Goal: Task Accomplishment & Management: Use online tool/utility

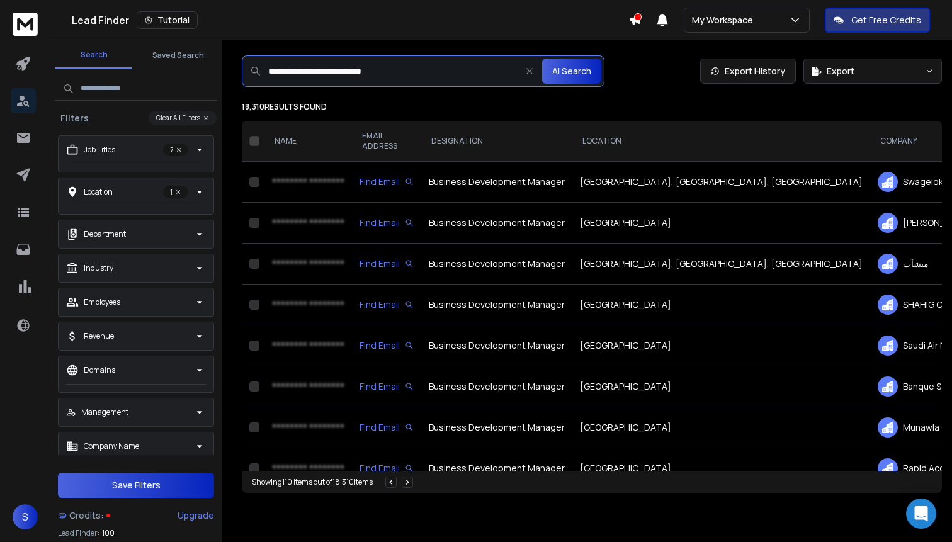
click at [123, 160] on div "Job Titles 7" at bounding box center [136, 153] width 156 height 37
click at [193, 190] on icon at bounding box center [199, 192] width 13 height 13
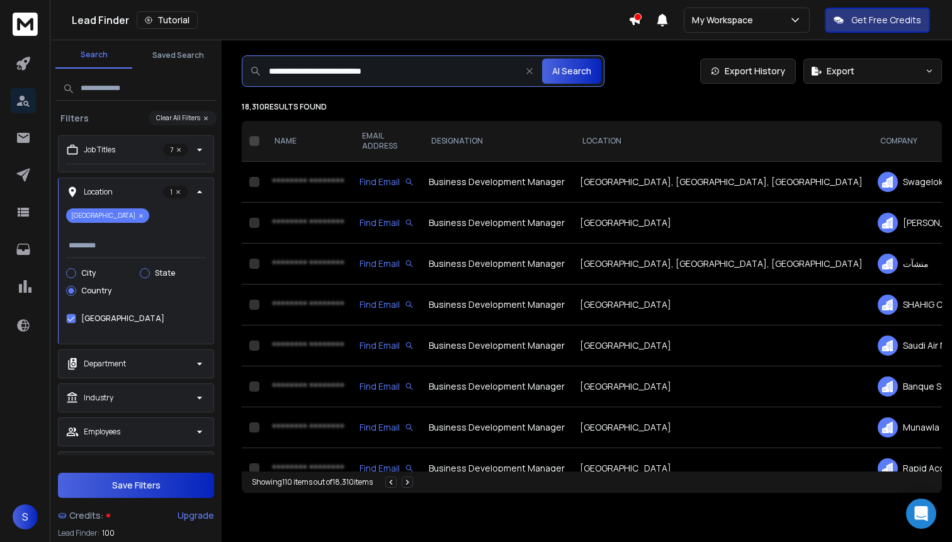
click at [138, 213] on icon at bounding box center [141, 216] width 6 height 6
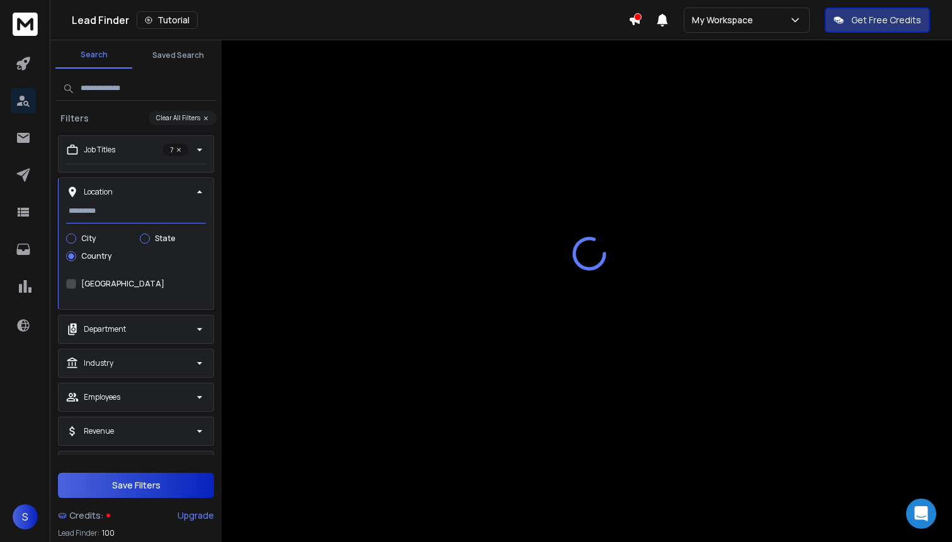
click at [106, 215] on input at bounding box center [136, 210] width 140 height 25
type input "******"
click at [73, 281] on button "Canada" at bounding box center [71, 284] width 10 height 10
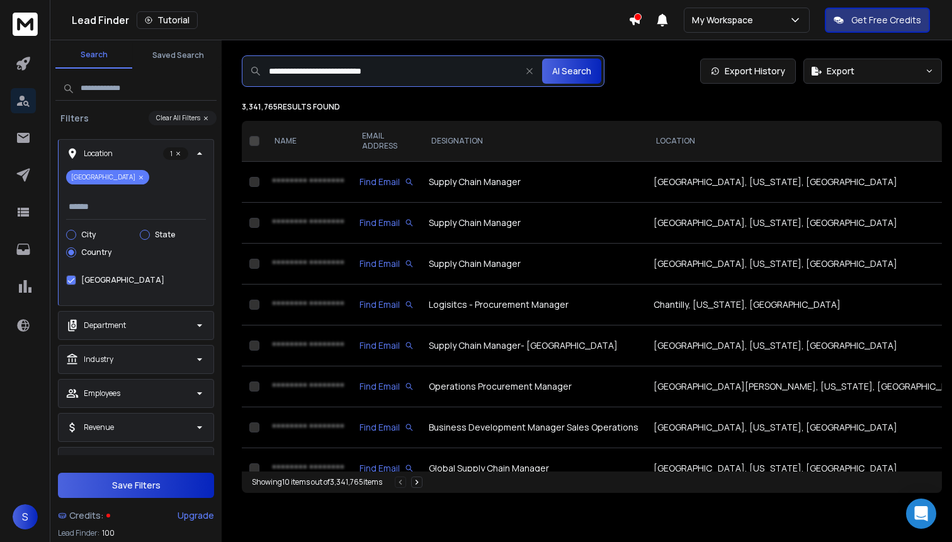
scroll to position [42, 0]
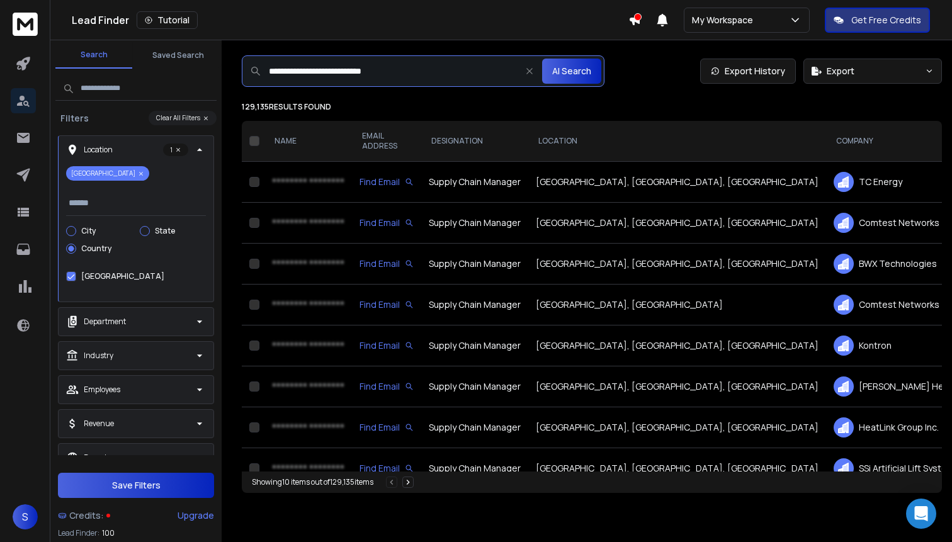
click at [194, 353] on icon at bounding box center [199, 355] width 13 height 13
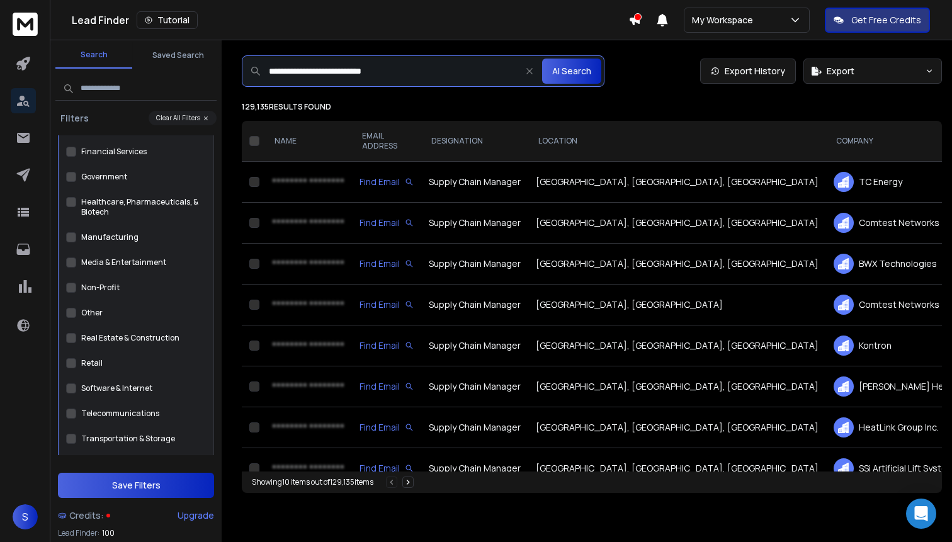
scroll to position [428, 0]
click at [72, 359] on button "Retail" at bounding box center [71, 361] width 10 height 10
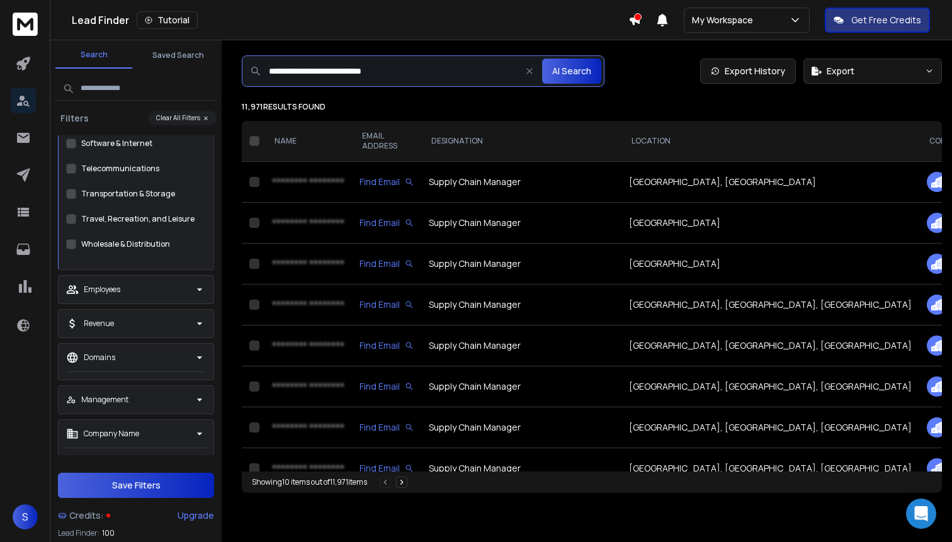
scroll to position [823, 0]
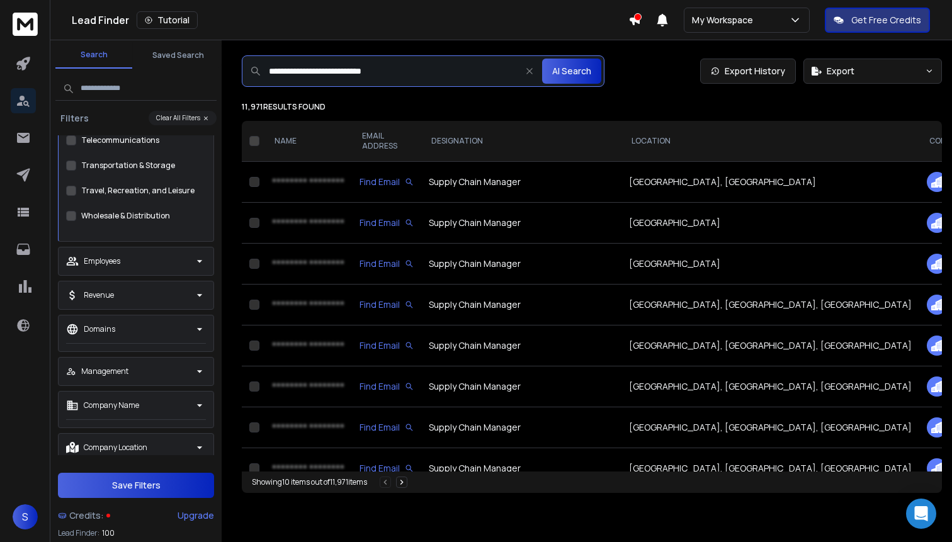
click at [193, 325] on icon at bounding box center [199, 329] width 13 height 13
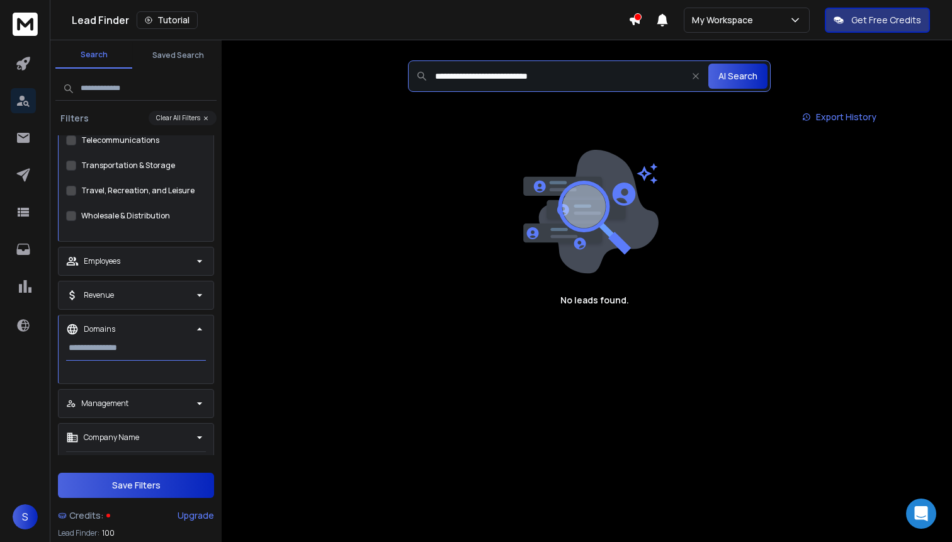
type input "**********"
click at [193, 402] on icon at bounding box center [199, 403] width 13 height 13
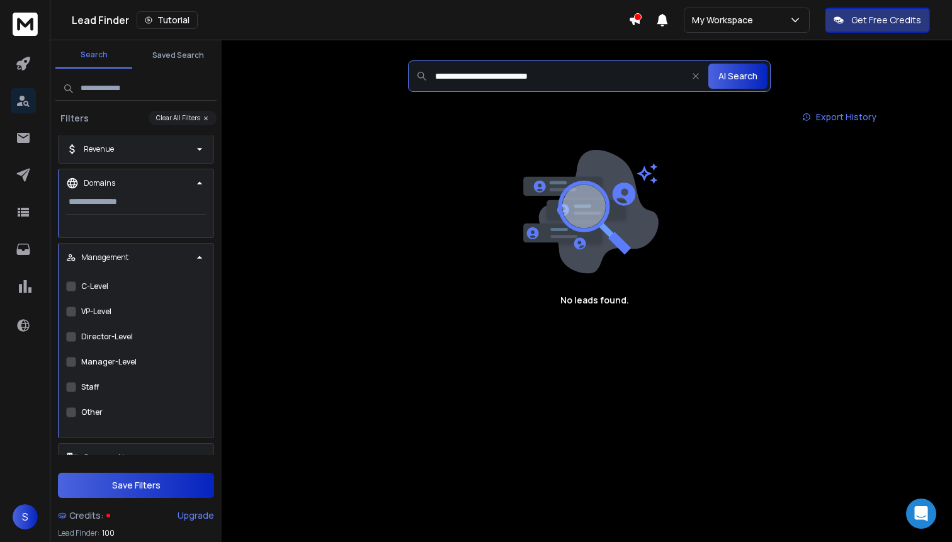
scroll to position [983, 0]
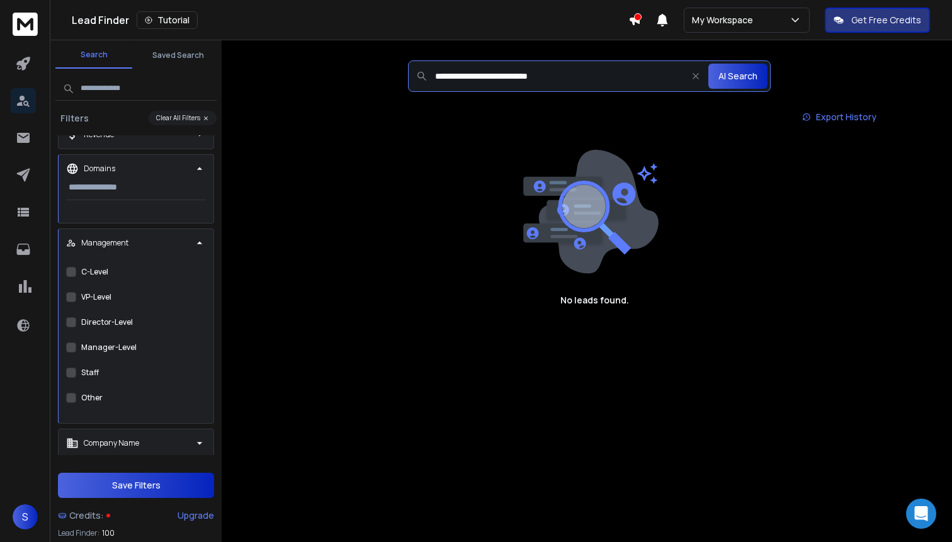
click at [73, 345] on button "Manager-Level" at bounding box center [71, 347] width 10 height 10
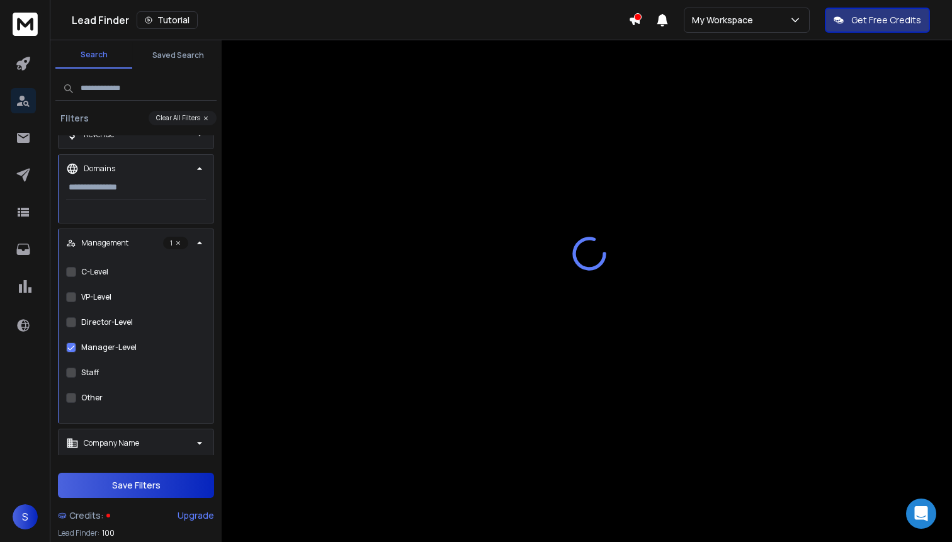
click at [73, 319] on button "Director-Level" at bounding box center [71, 322] width 10 height 10
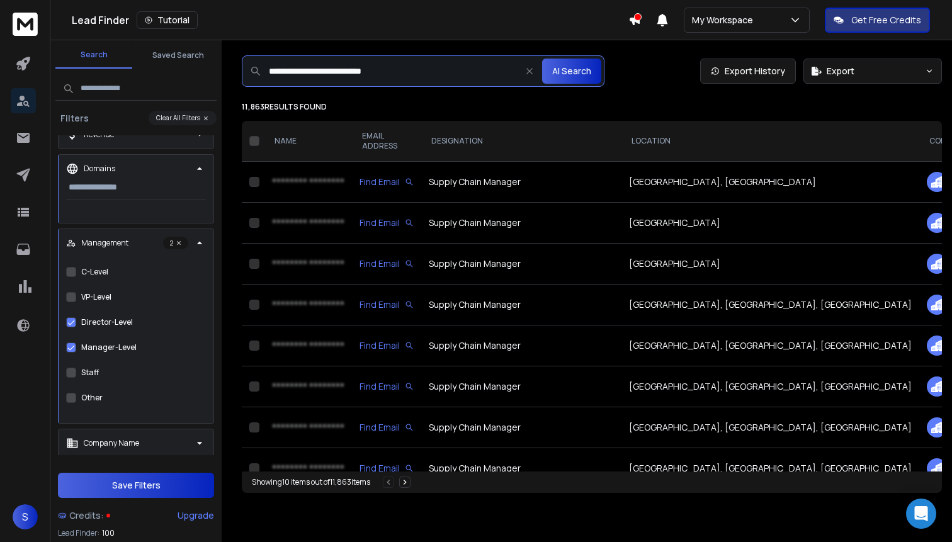
click at [195, 239] on icon at bounding box center [199, 243] width 13 height 13
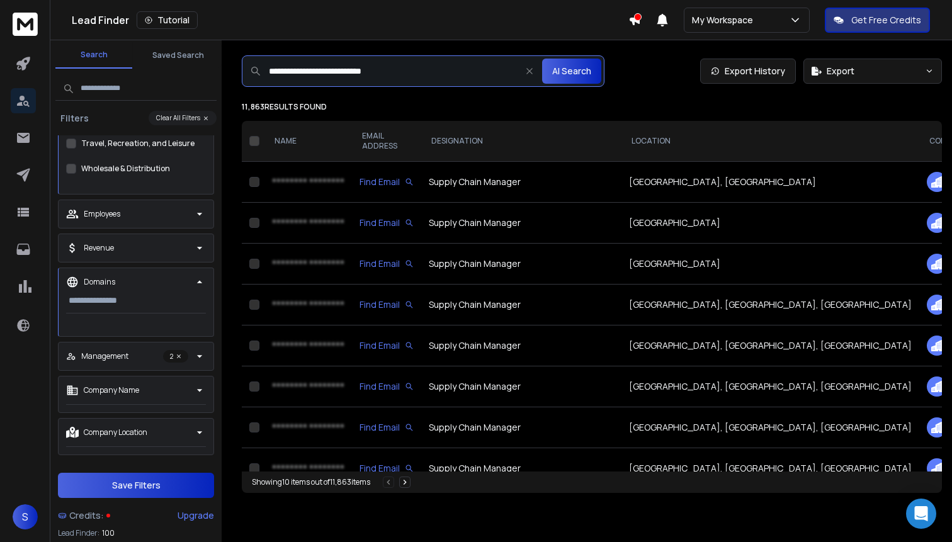
scroll to position [4, 0]
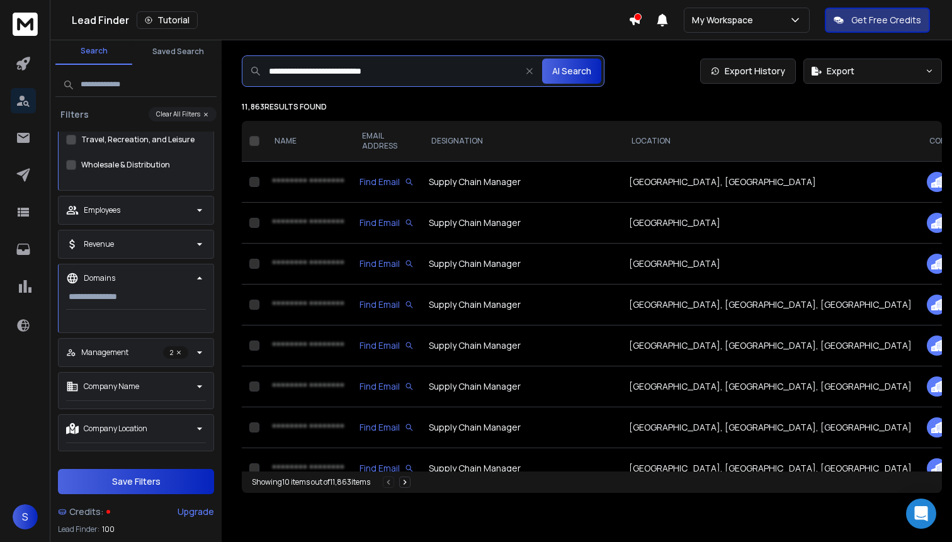
click at [193, 382] on icon at bounding box center [199, 386] width 13 height 13
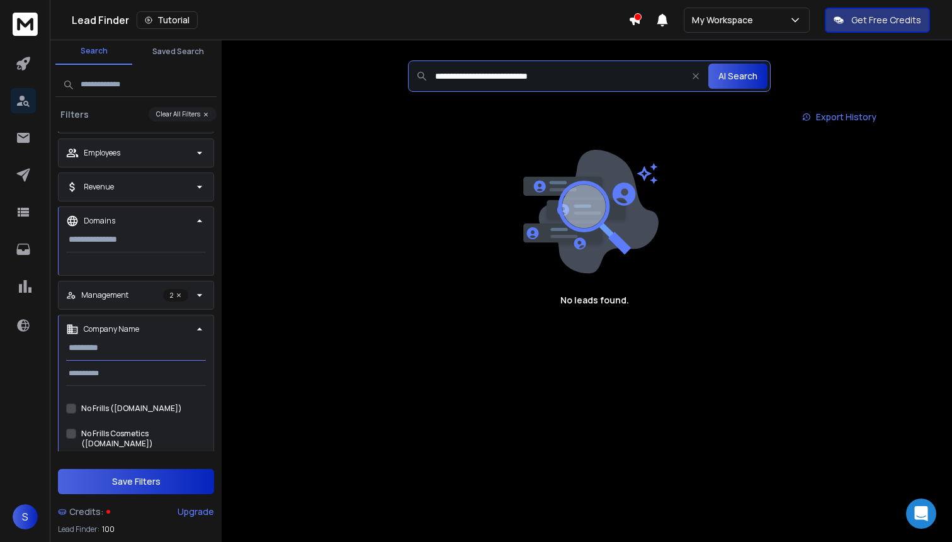
type input "*********"
click at [71, 406] on \(nofrills\ "No Frills (nofrills.ca)" at bounding box center [71, 409] width 10 height 10
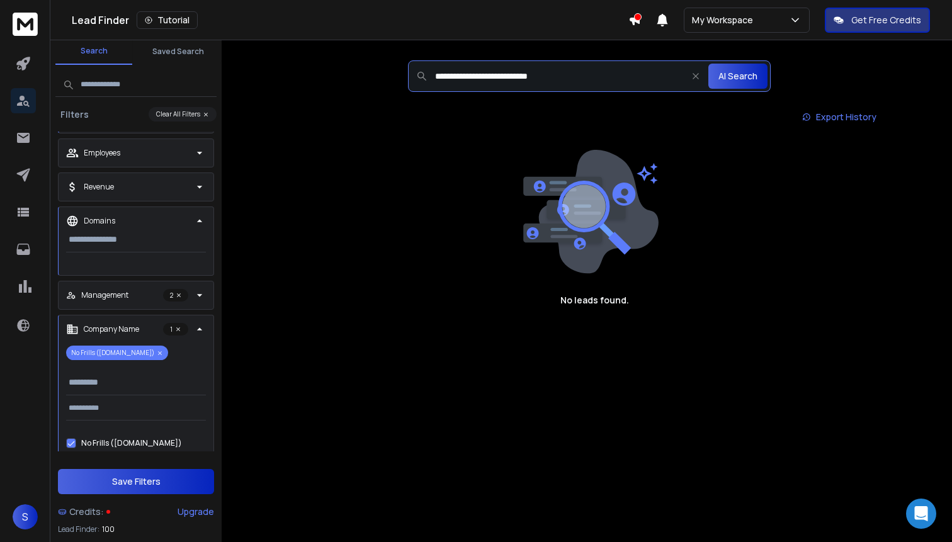
click at [698, 75] on icon at bounding box center [696, 76] width 10 height 10
click at [166, 483] on button "Save Filters" at bounding box center [136, 481] width 156 height 25
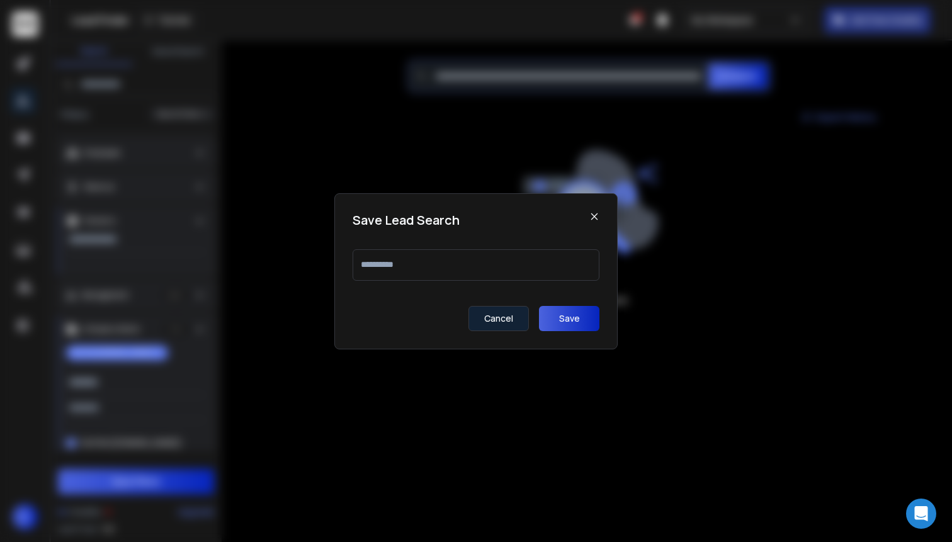
click at [496, 319] on button "Cancel" at bounding box center [498, 318] width 60 height 25
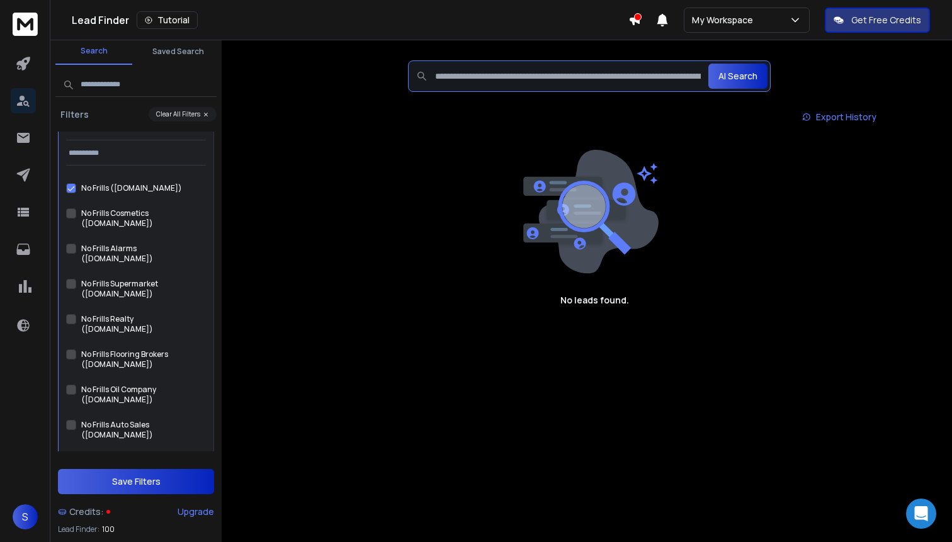
scroll to position [1304, 0]
